Goal: Task Accomplishment & Management: Manage account settings

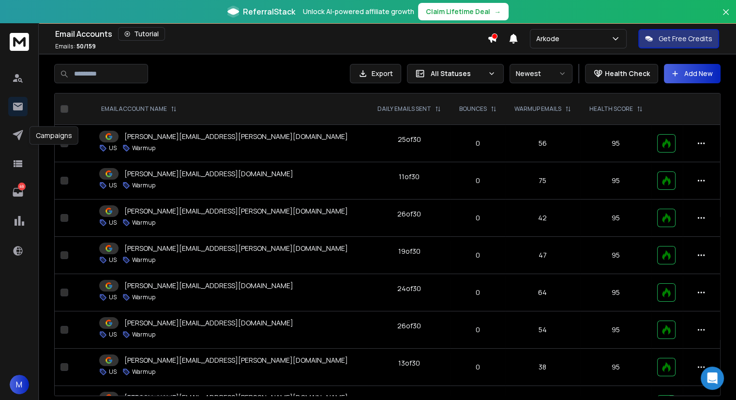
click at [14, 136] on icon at bounding box center [18, 135] width 12 height 12
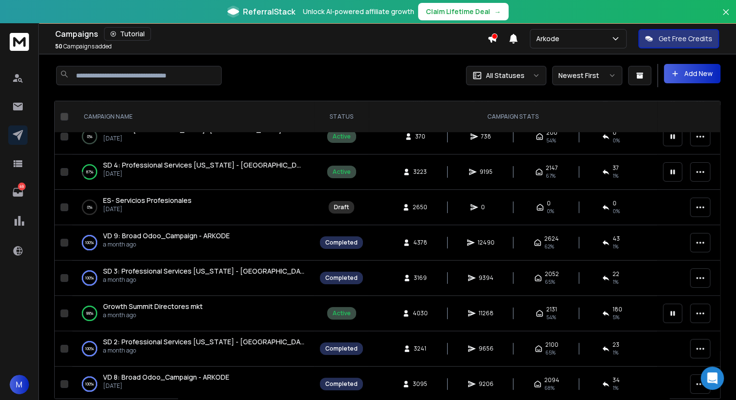
scroll to position [120, 0]
click at [160, 199] on span "ES- Servicios Profesionales" at bounding box center [147, 199] width 89 height 9
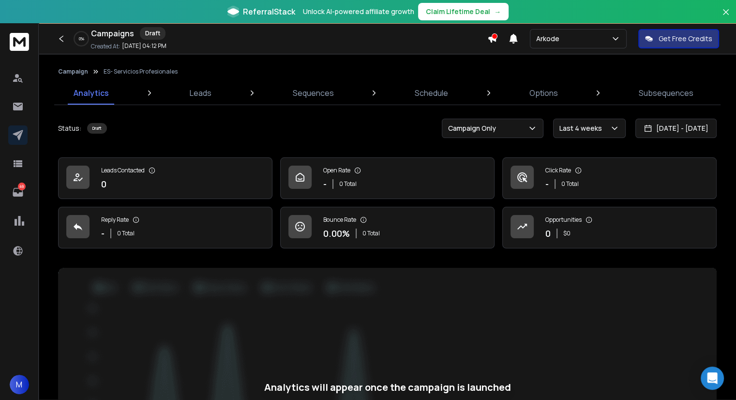
click at [194, 87] on p "Leads" at bounding box center [201, 93] width 22 height 12
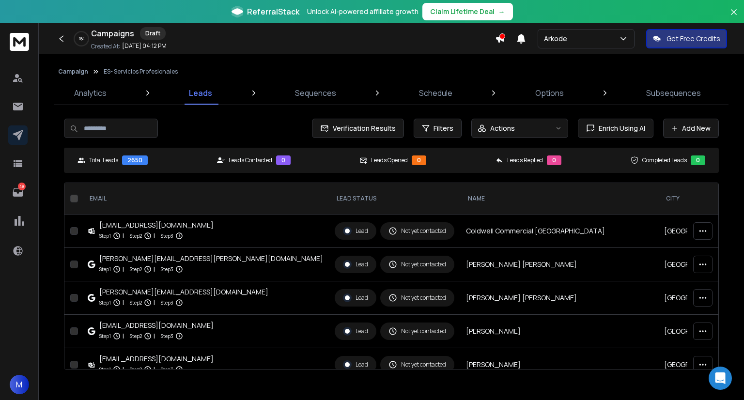
drag, startPoint x: 314, startPoint y: 93, endPoint x: 439, endPoint y: 88, distance: 125.0
click at [439, 88] on p "Schedule" at bounding box center [435, 93] width 33 height 12
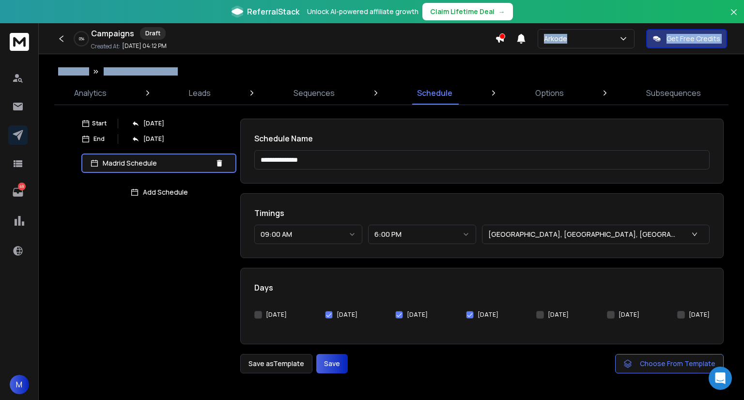
drag, startPoint x: 552, startPoint y: 94, endPoint x: 367, endPoint y: 54, distance: 189.8
click at [367, 54] on div "**********" at bounding box center [372, 205] width 744 height 364
click at [544, 88] on p "Options" at bounding box center [549, 93] width 29 height 12
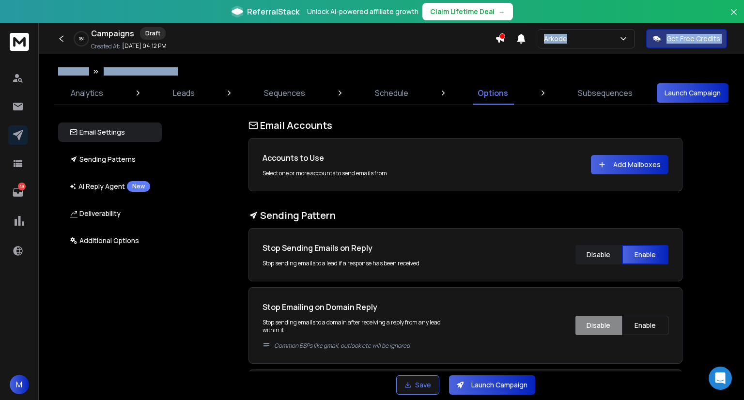
click at [88, 90] on p "Analytics" at bounding box center [87, 93] width 32 height 12
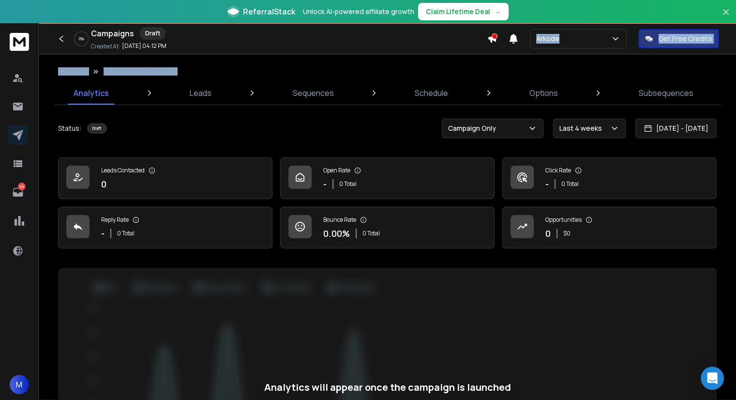
drag, startPoint x: 201, startPoint y: 97, endPoint x: 193, endPoint y: 90, distance: 11.0
click at [550, 97] on p "Options" at bounding box center [544, 93] width 29 height 12
